Goal: Find specific page/section: Find specific page/section

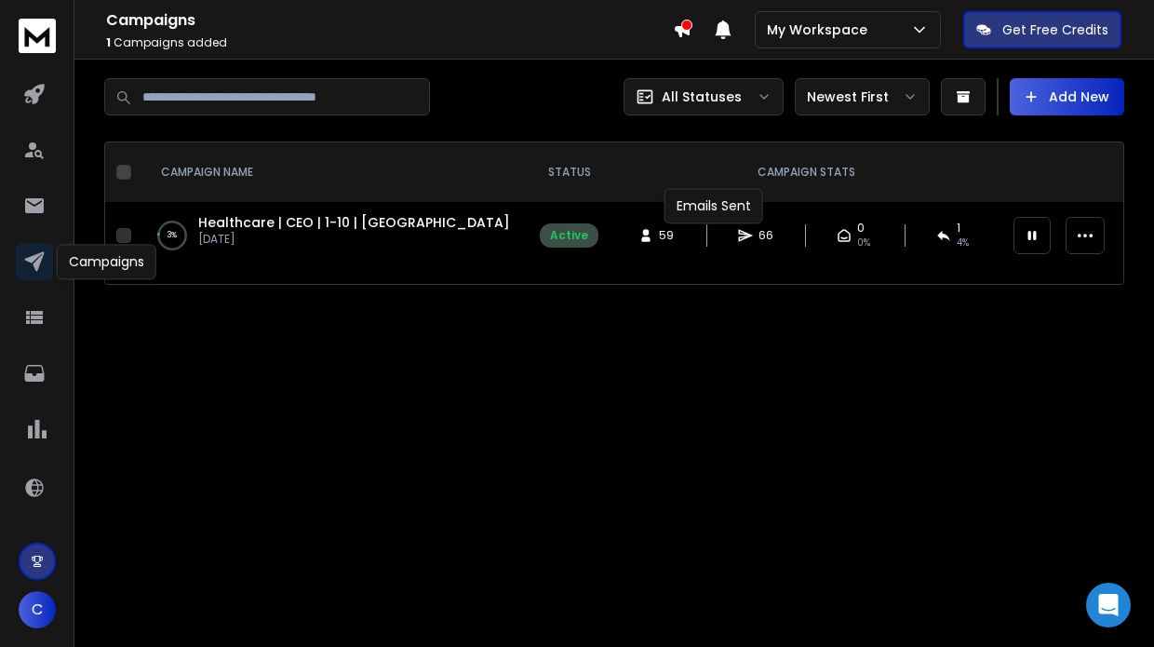
click at [729, 235] on div "66" at bounding box center [757, 235] width 56 height 17
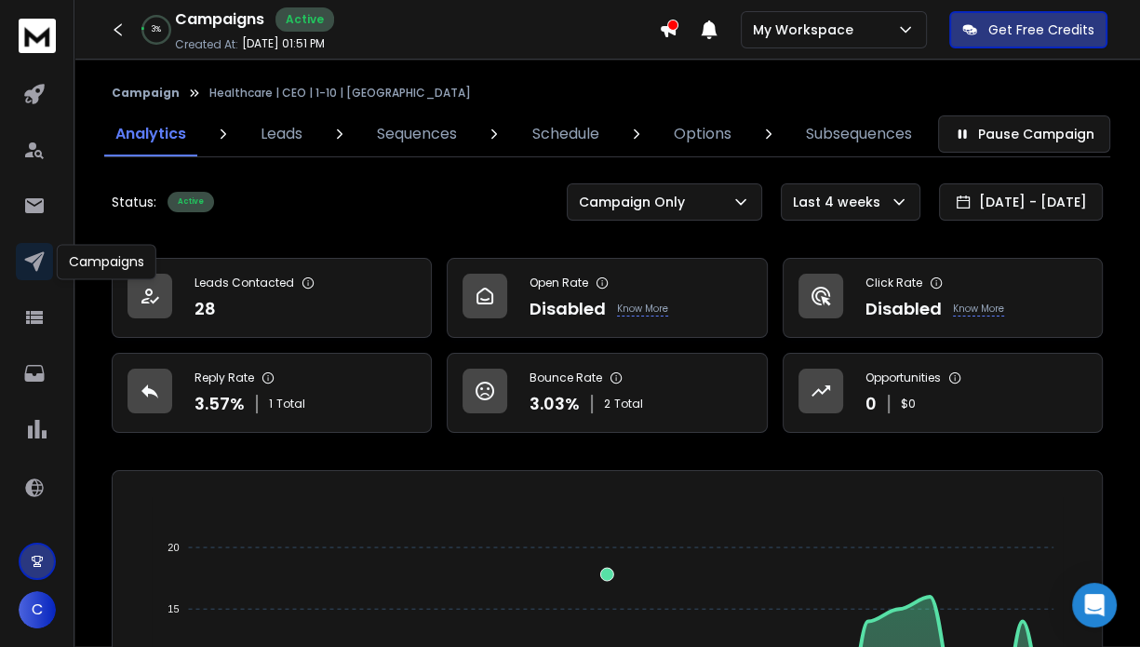
click at [48, 272] on link at bounding box center [34, 261] width 37 height 37
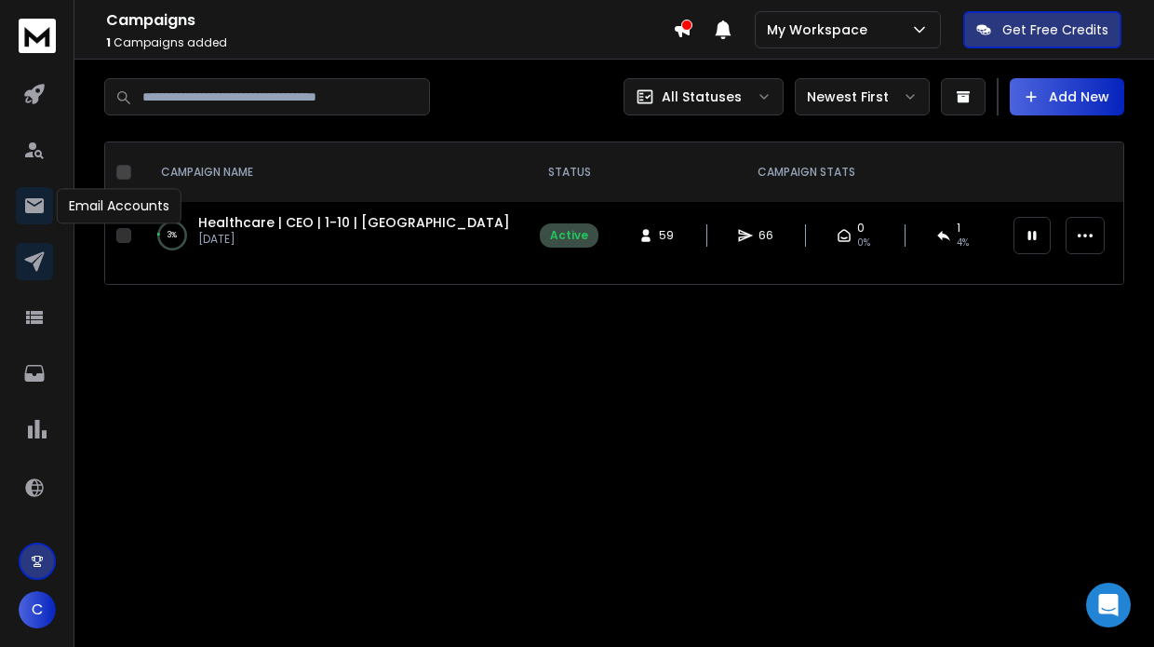
click at [23, 196] on icon at bounding box center [34, 206] width 22 height 22
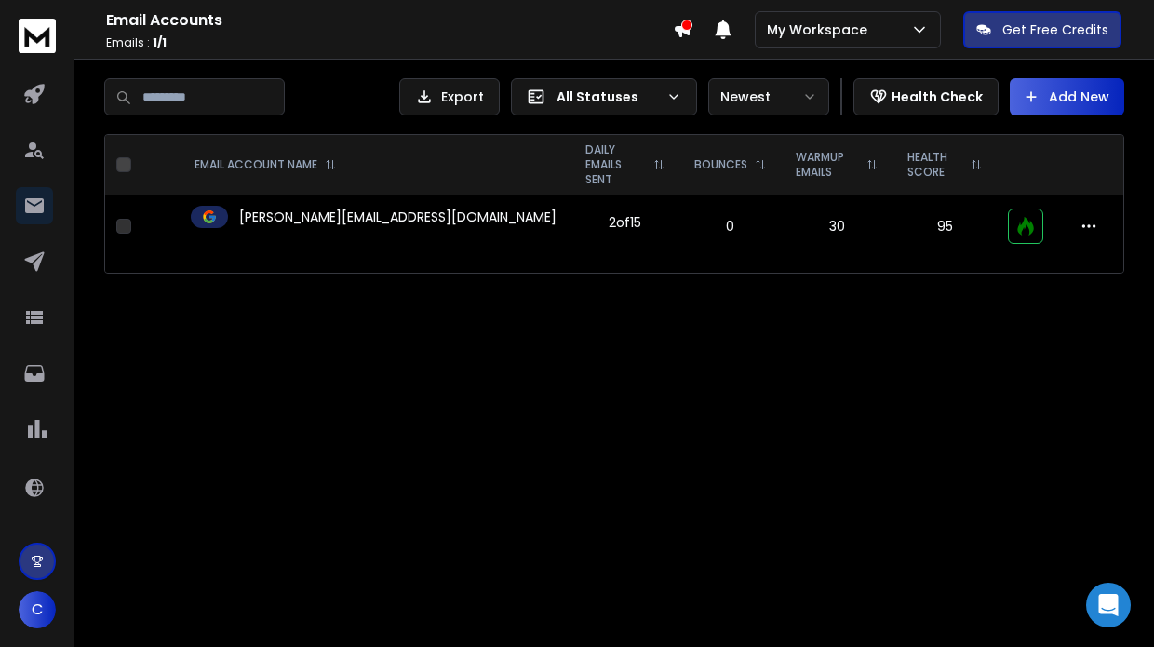
click at [587, 304] on div "Get only verified leads with our AI-powered Lead Finder, starting at $22/mo Try…" at bounding box center [577, 323] width 1154 height 647
click at [30, 252] on icon at bounding box center [34, 261] width 22 height 22
